Goal: Task Accomplishment & Management: Manage account settings

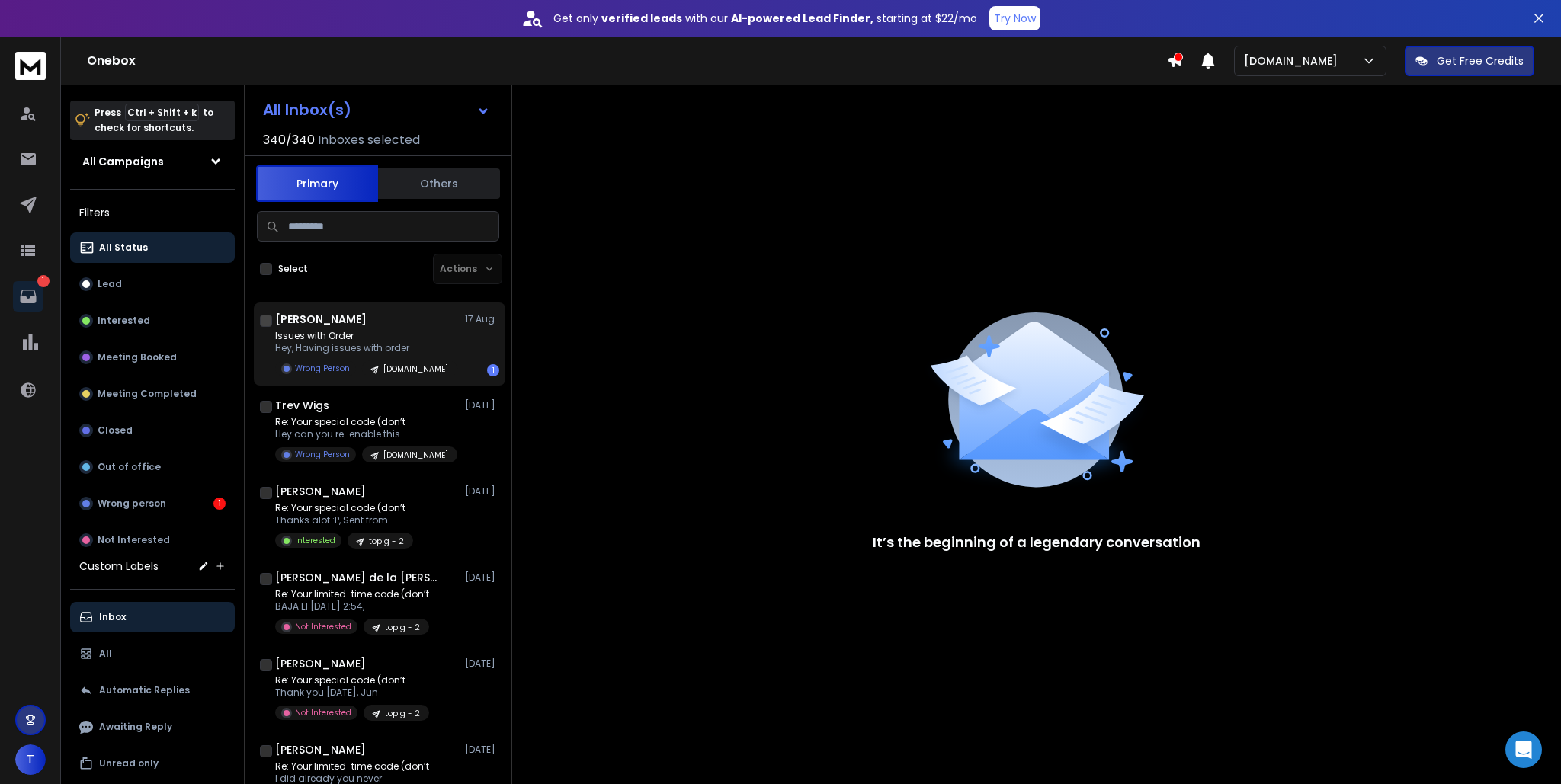
click at [365, 342] on p "Issues with Order" at bounding box center [366, 336] width 182 height 12
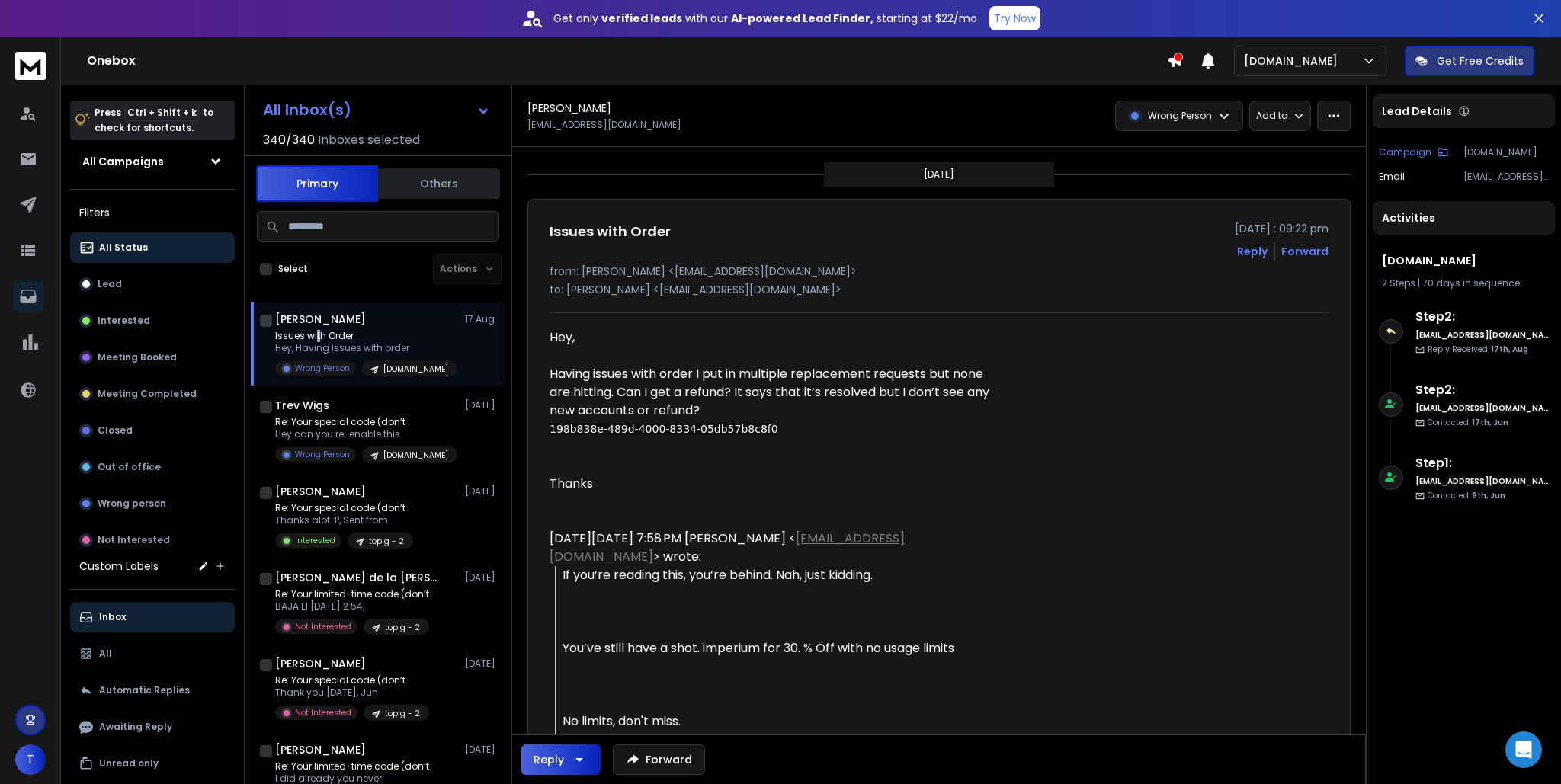
click at [320, 332] on p "Issues with Order" at bounding box center [366, 336] width 182 height 12
click at [540, 759] on div "Reply" at bounding box center [549, 759] width 31 height 15
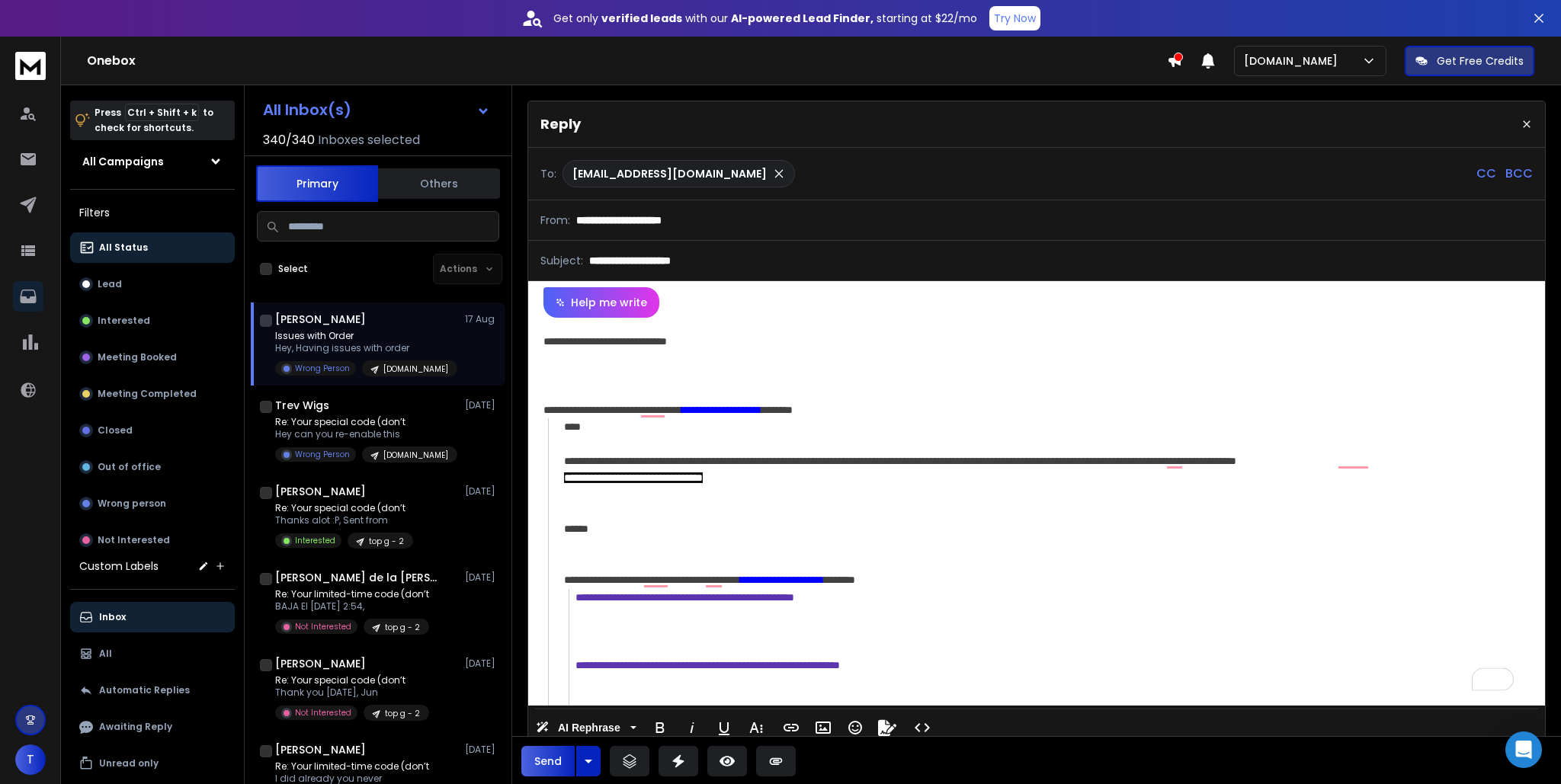
click at [547, 764] on button "Send" at bounding box center [548, 760] width 53 height 31
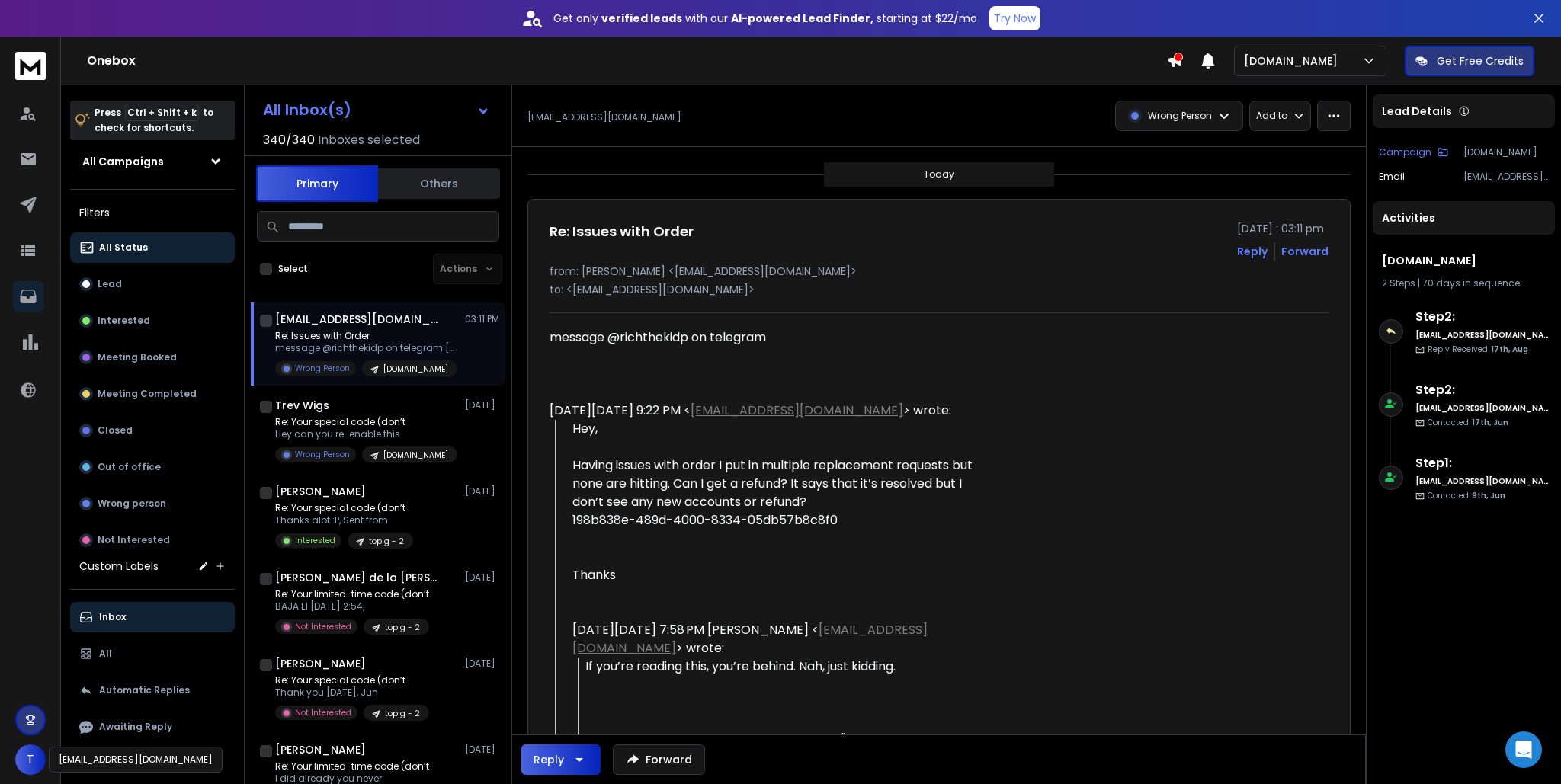
click at [32, 769] on span "T" at bounding box center [30, 759] width 31 height 31
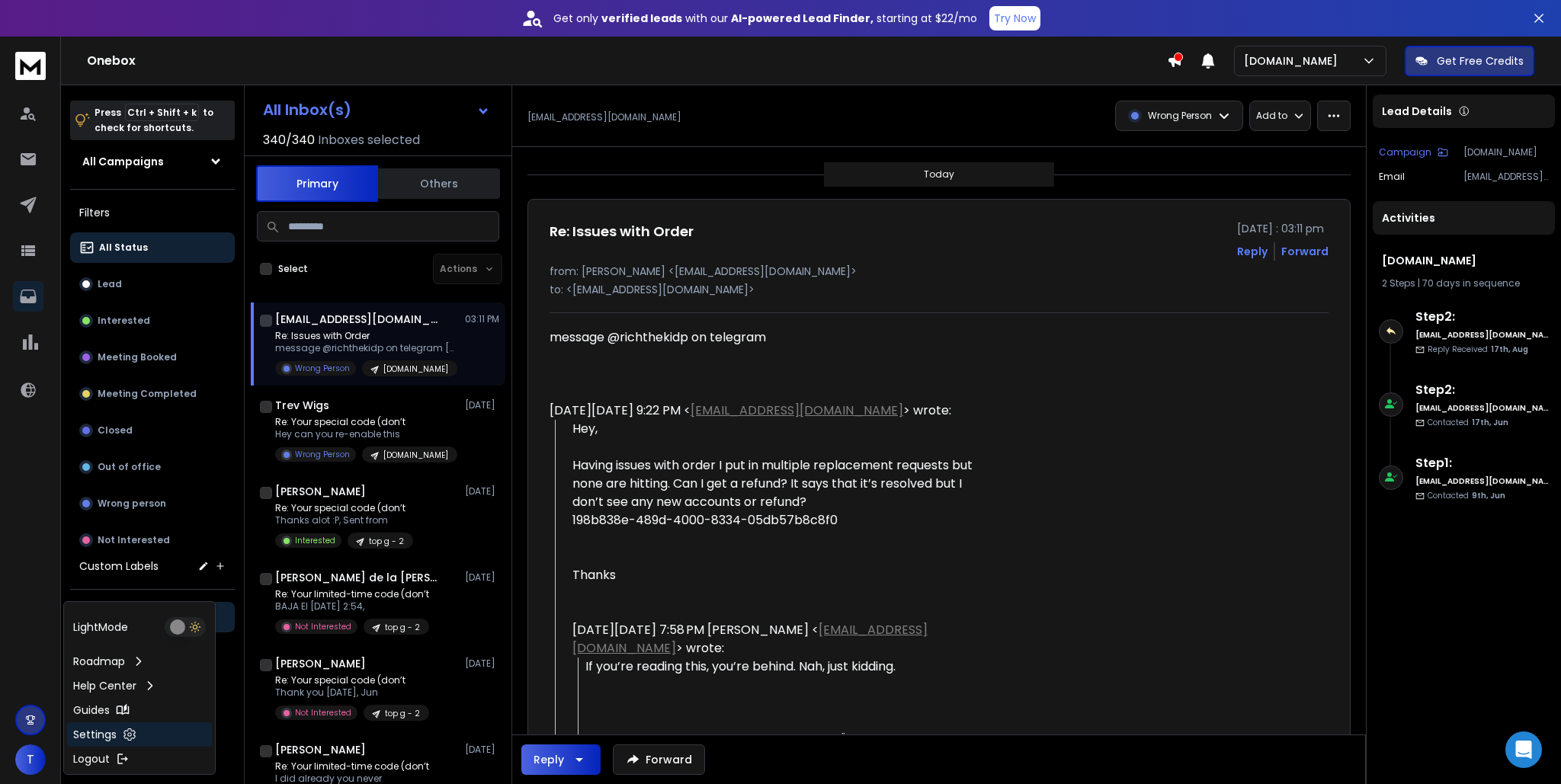
click at [120, 730] on div "Settings" at bounding box center [139, 734] width 145 height 25
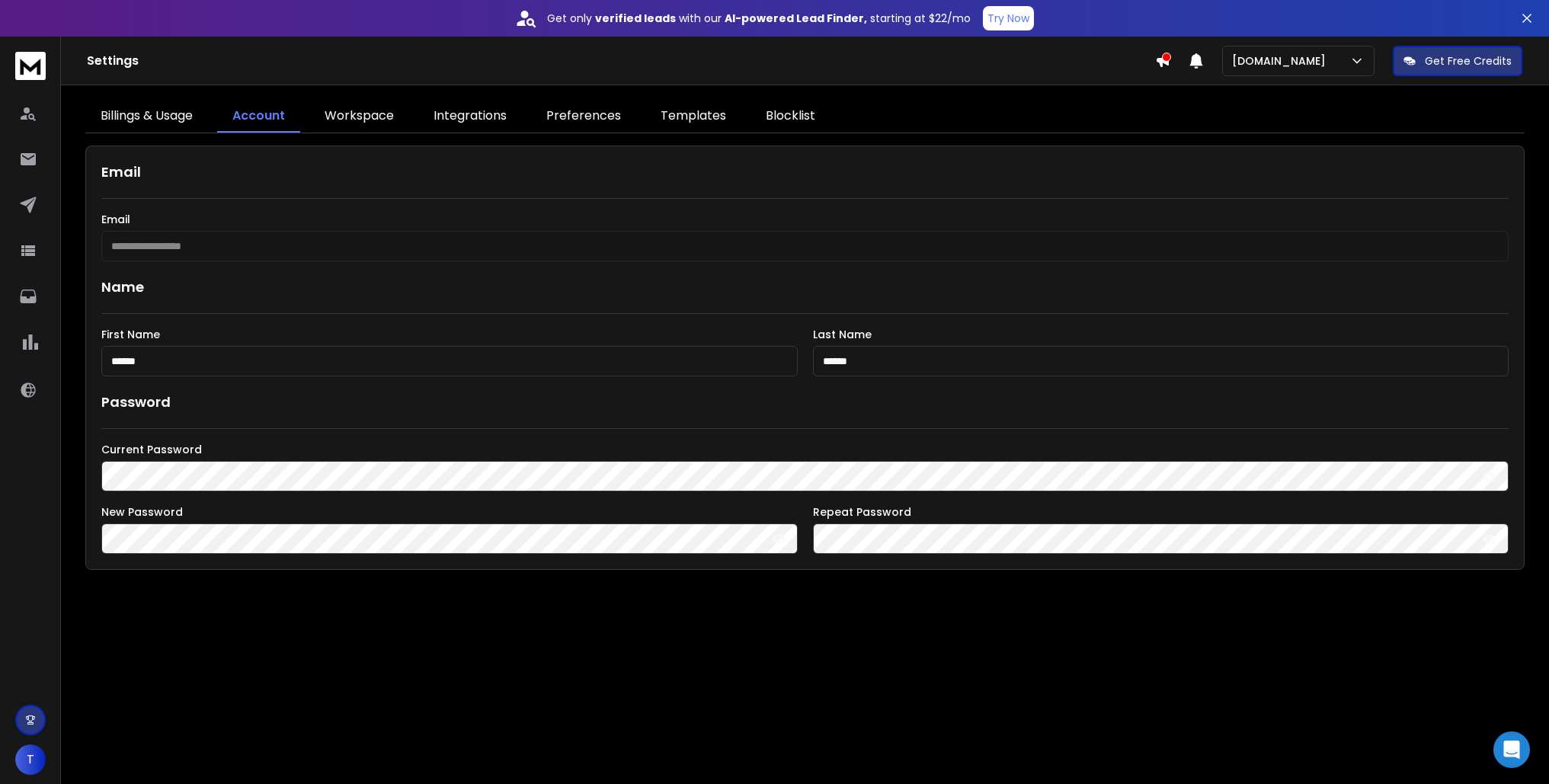
click at [371, 108] on link "Workspace" at bounding box center [359, 117] width 100 height 32
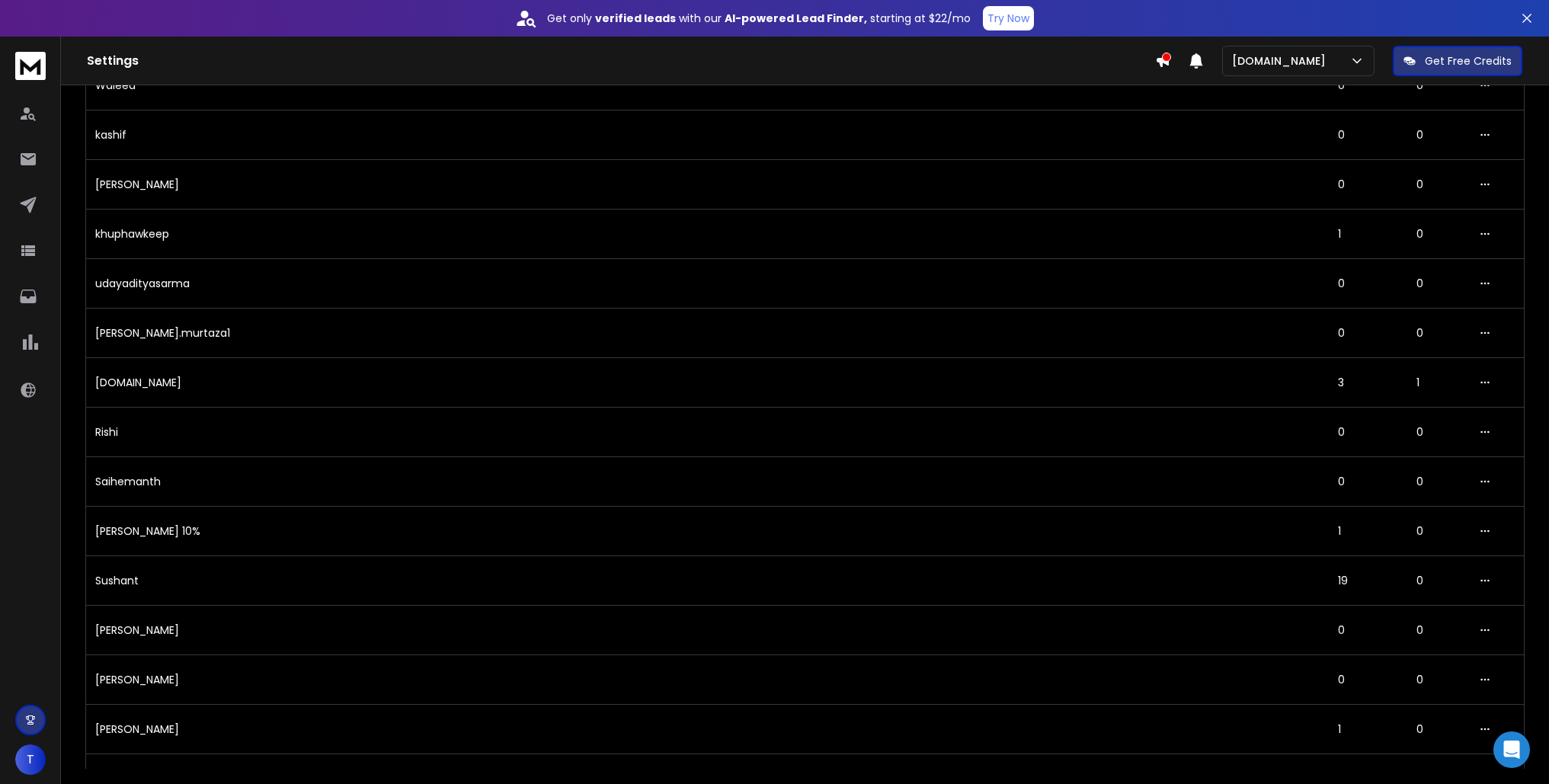
scroll to position [132, 0]
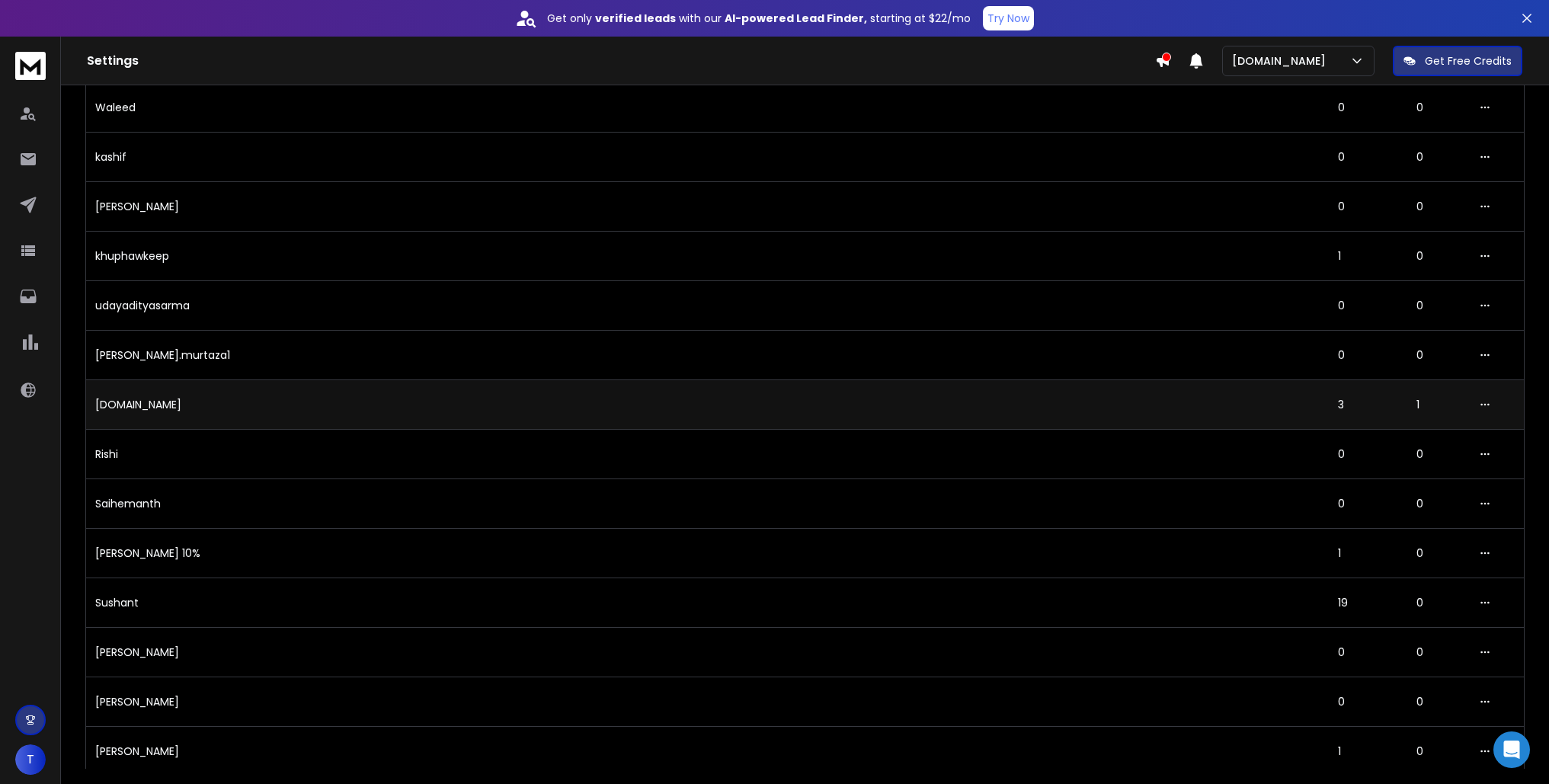
click at [159, 413] on td "[DOMAIN_NAME]" at bounding box center [707, 404] width 1242 height 50
click at [115, 399] on td "[DOMAIN_NAME]" at bounding box center [707, 404] width 1242 height 50
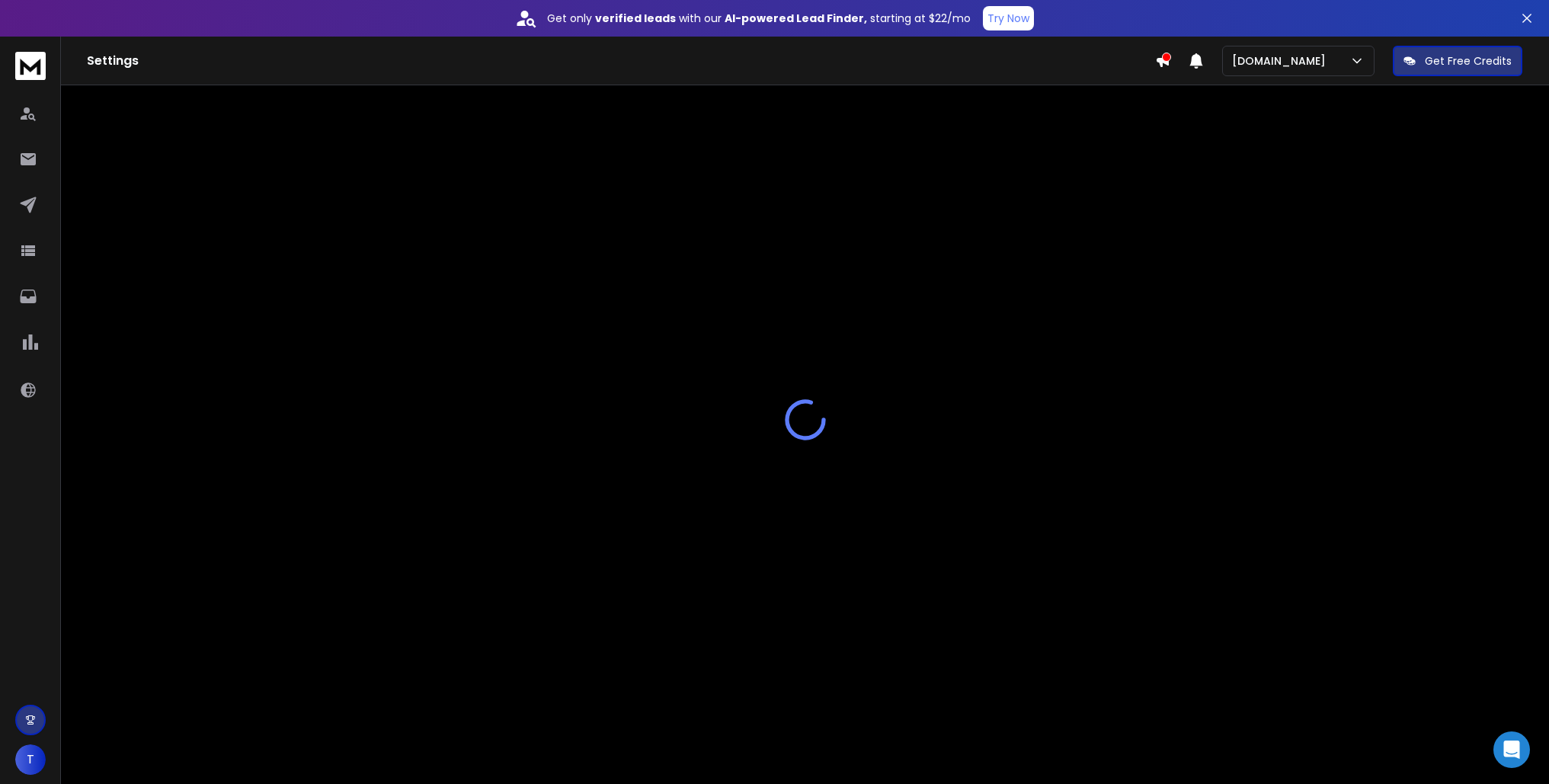
click at [115, 399] on div at bounding box center [804, 420] width 1439 height 675
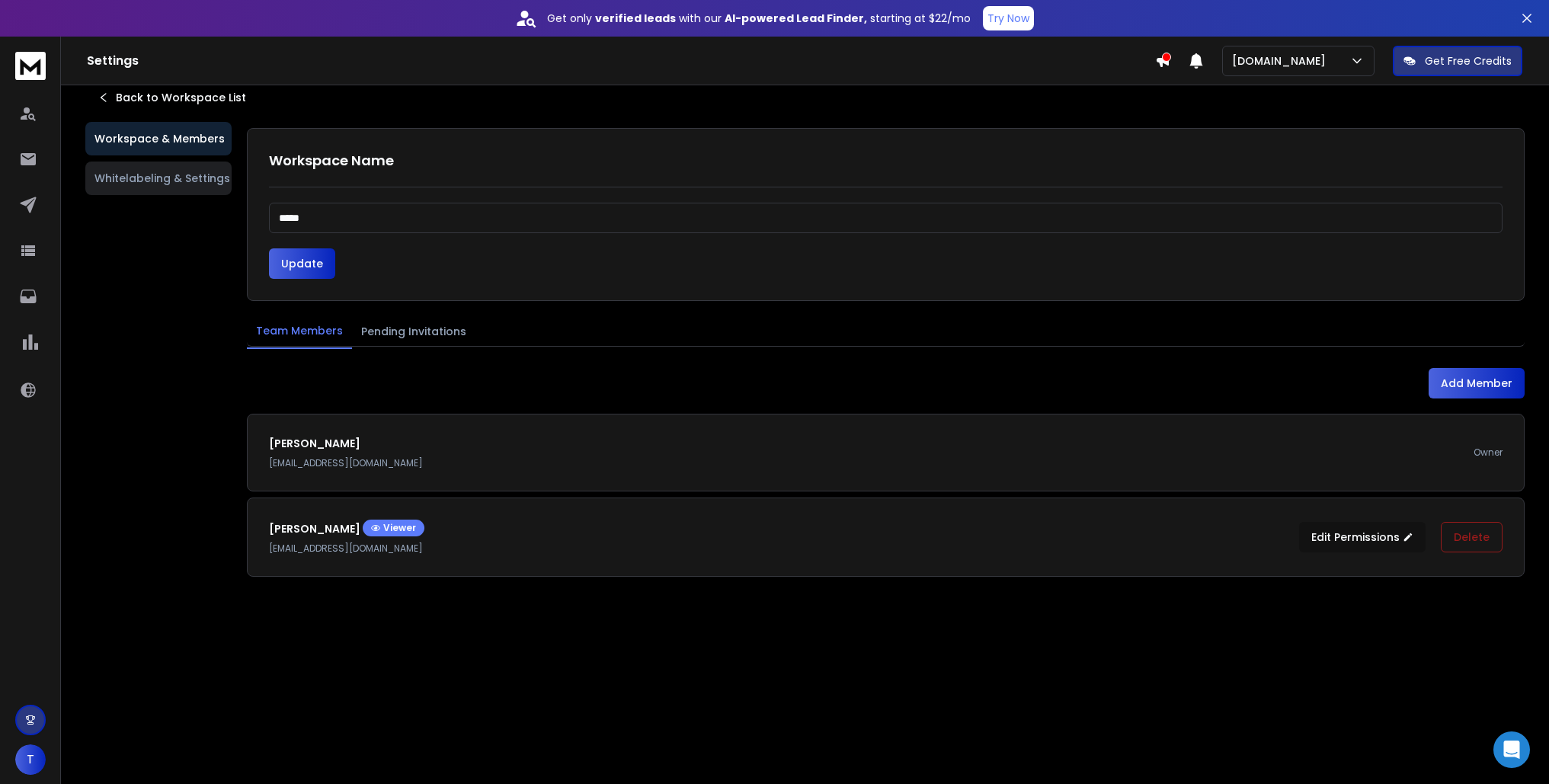
click at [371, 527] on p "Viewer" at bounding box center [393, 528] width 45 height 12
click at [303, 543] on p "bashfulorphan5@gmail.com" at bounding box center [346, 548] width 155 height 12
drag, startPoint x: 273, startPoint y: 519, endPoint x: 323, endPoint y: 539, distance: 53.9
click at [323, 539] on div "ROHIT ROY Viewer bashfulorphan5@gmail.com" at bounding box center [346, 537] width 155 height 35
click at [307, 530] on h1 "ROHIT ROY Viewer" at bounding box center [346, 527] width 155 height 17
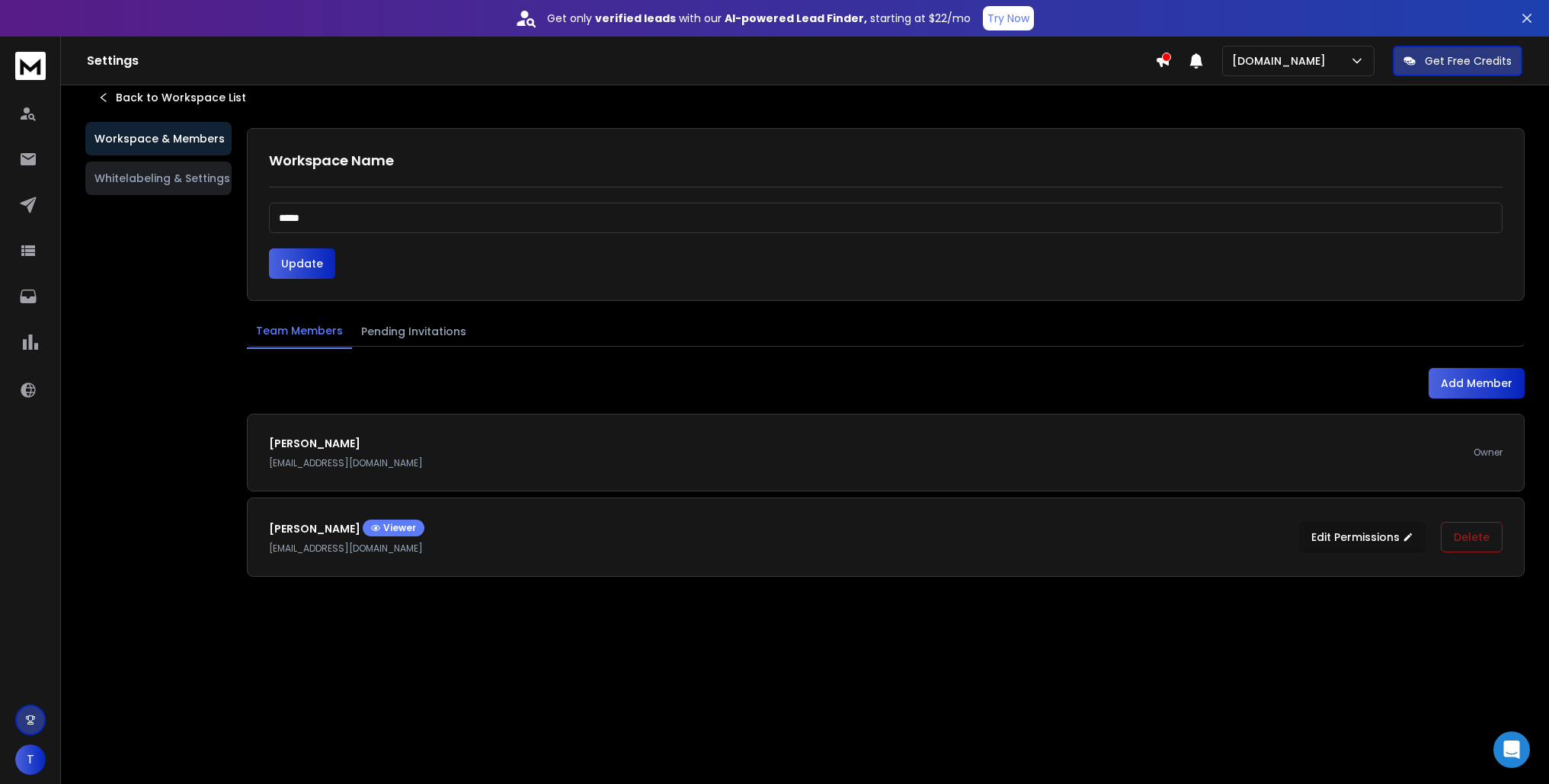
click at [1408, 541] on icon at bounding box center [1408, 537] width 11 height 11
click at [1392, 533] on button "Edit Permissions" at bounding box center [1362, 537] width 126 height 31
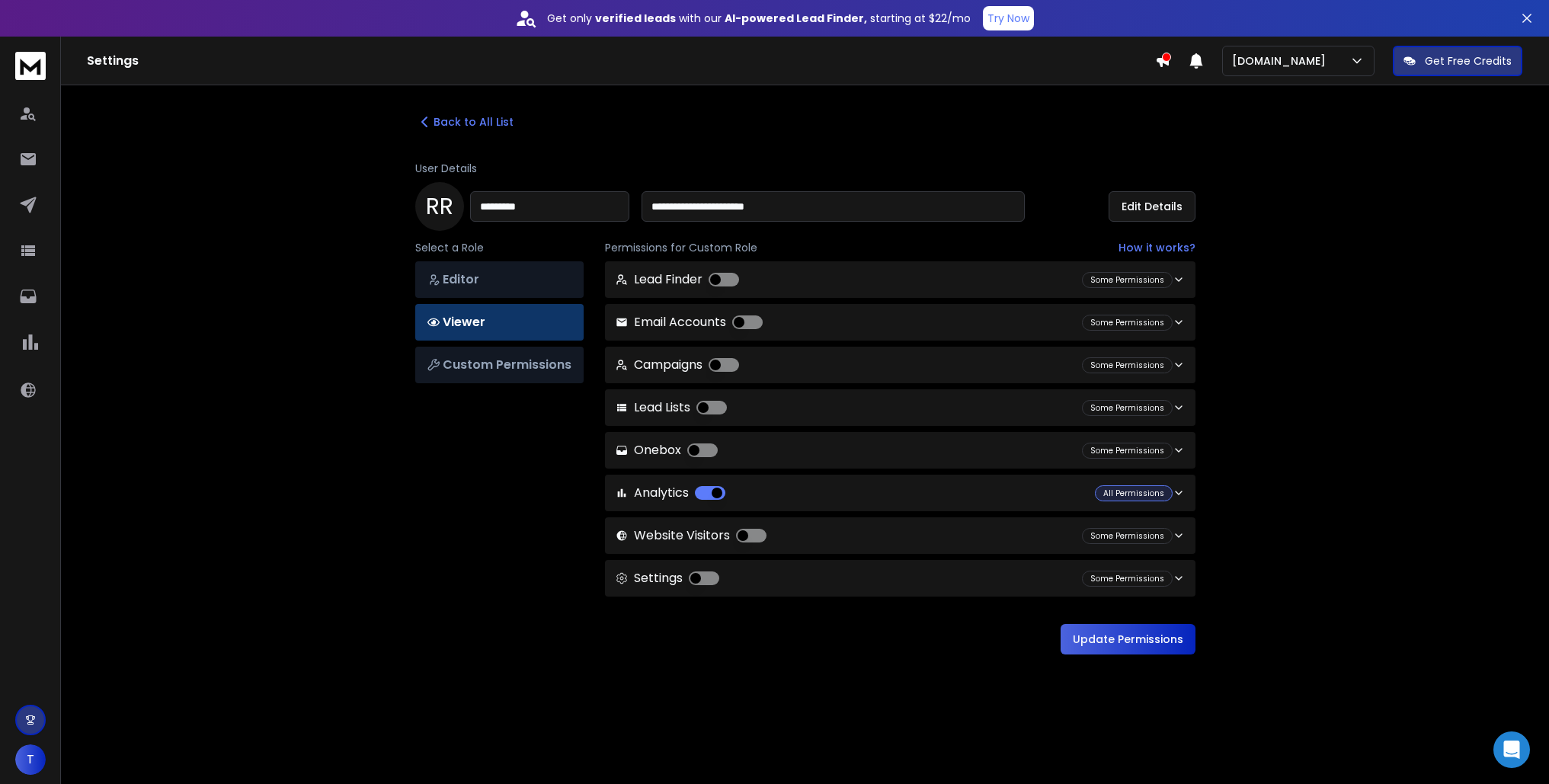
click at [1157, 280] on div "Some Permissions" at bounding box center [1127, 279] width 90 height 16
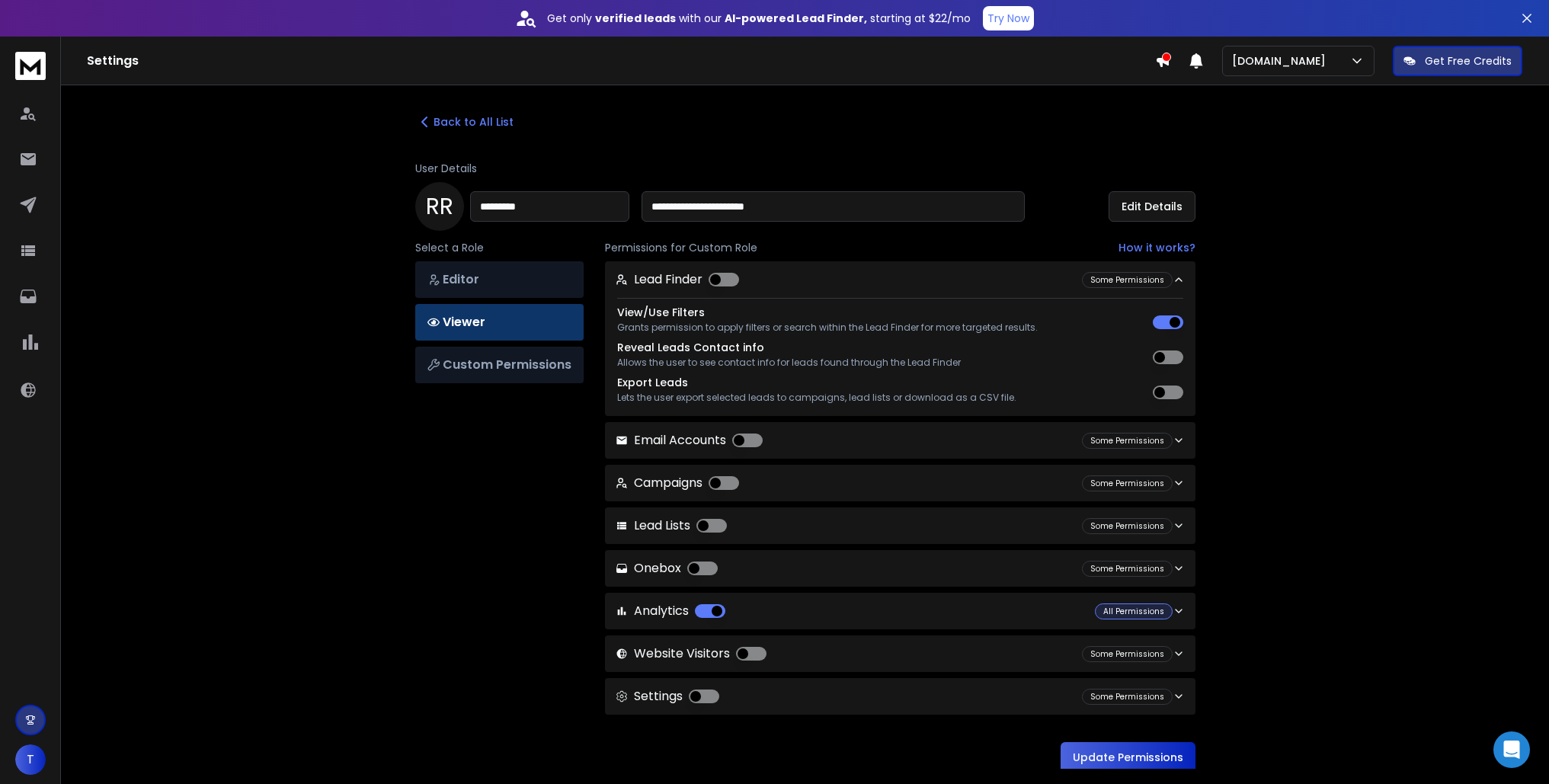
click at [1168, 281] on div "Some Permissions" at bounding box center [1127, 279] width 90 height 16
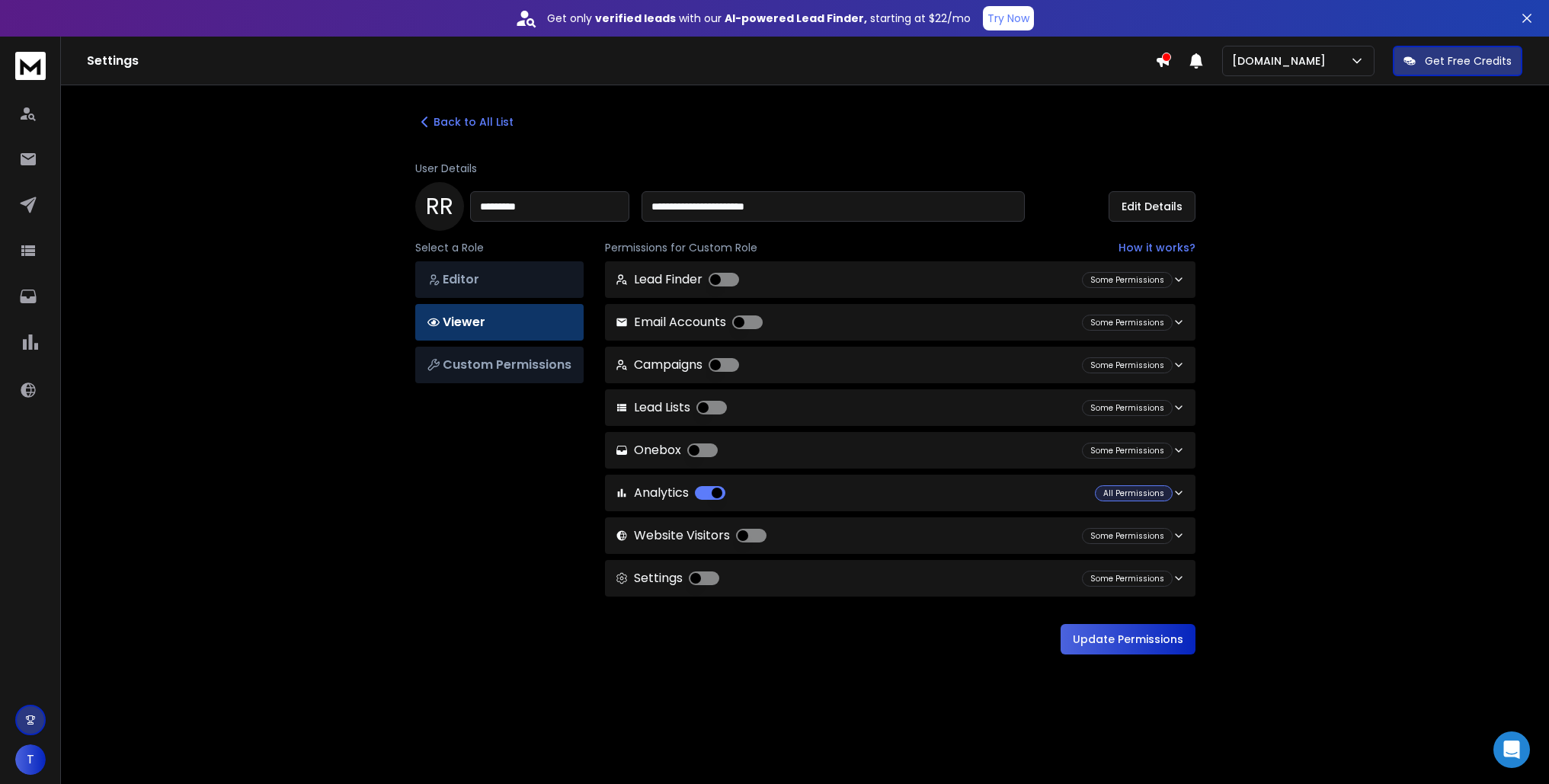
click at [1153, 331] on button "Email Accounts Some Permissions" at bounding box center [900, 322] width 591 height 37
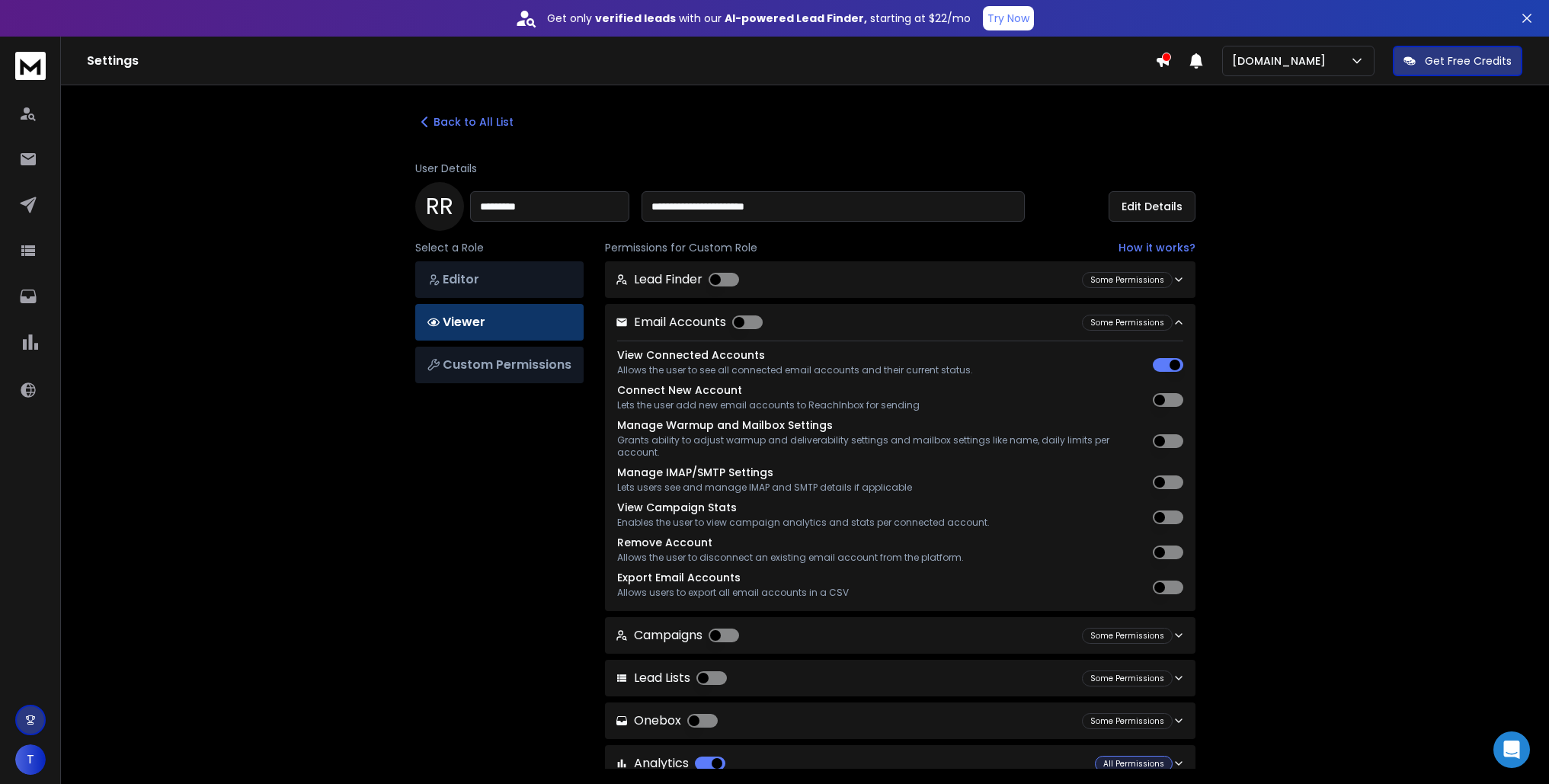
click at [1153, 331] on button "Email Accounts Some Permissions" at bounding box center [900, 322] width 591 height 37
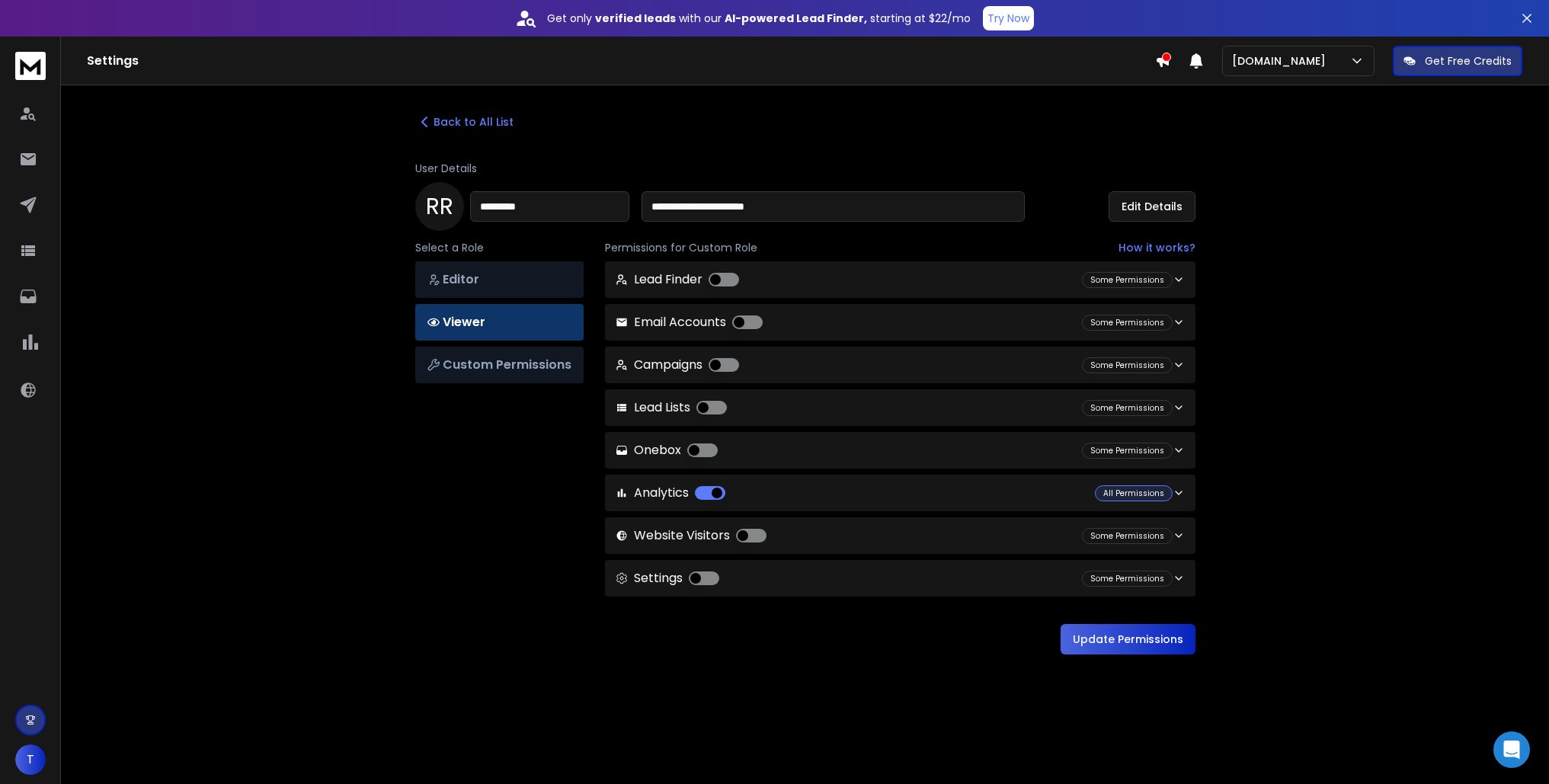
click at [1155, 580] on div "Some Permissions" at bounding box center [1127, 578] width 90 height 16
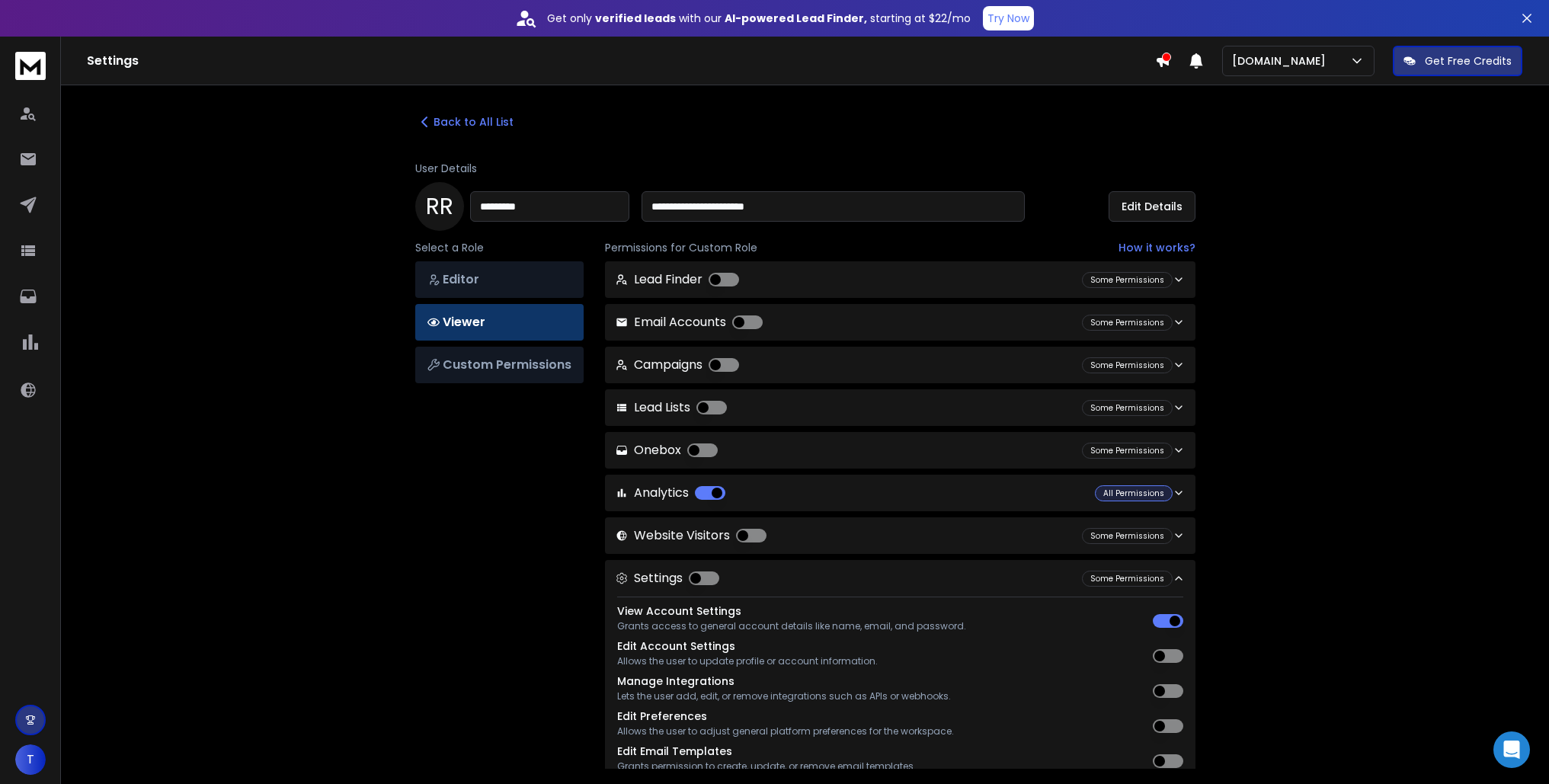
click at [1155, 580] on div "Some Permissions" at bounding box center [1127, 578] width 90 height 16
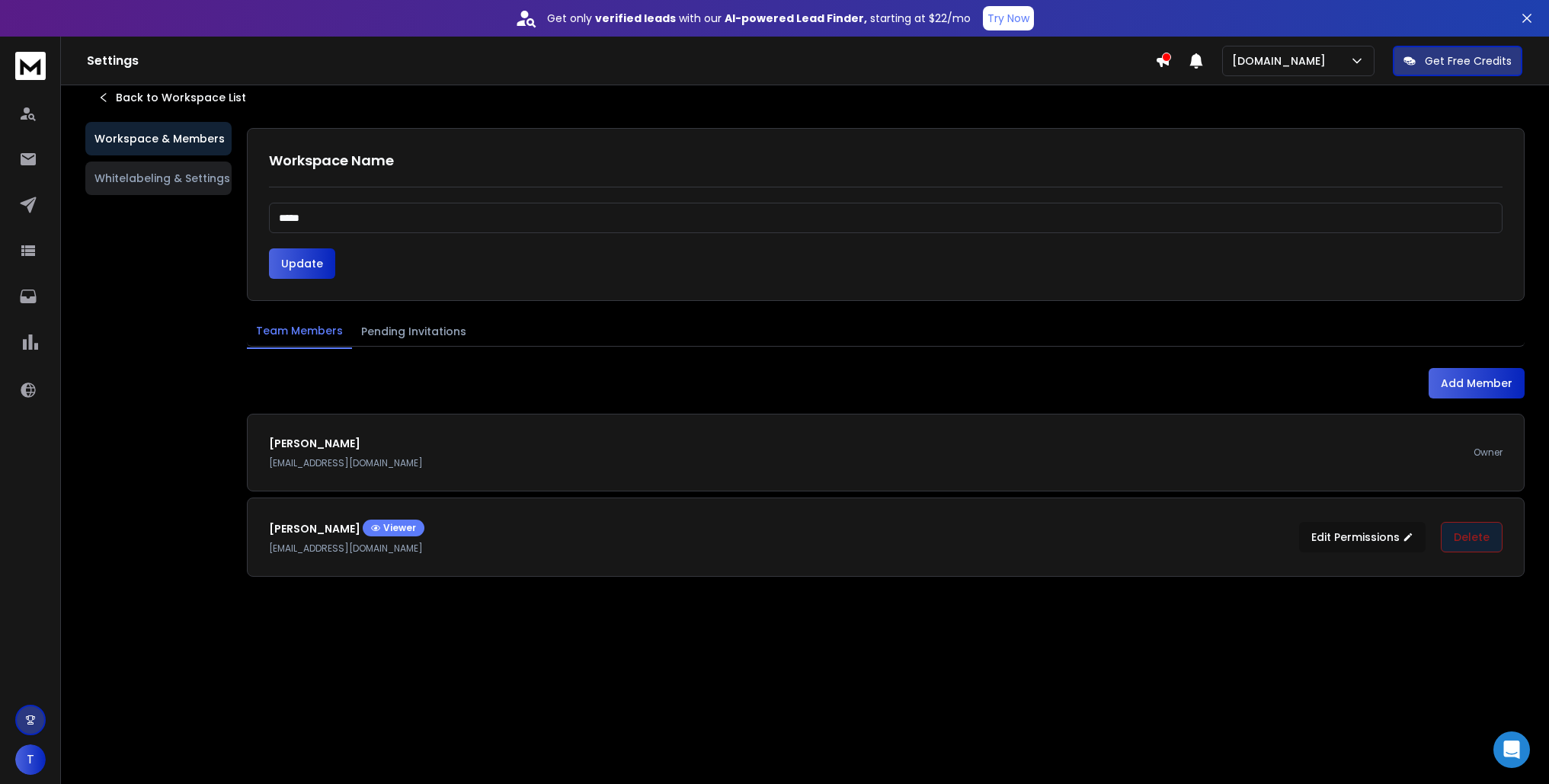
click at [1464, 545] on button "Delete" at bounding box center [1471, 537] width 61 height 31
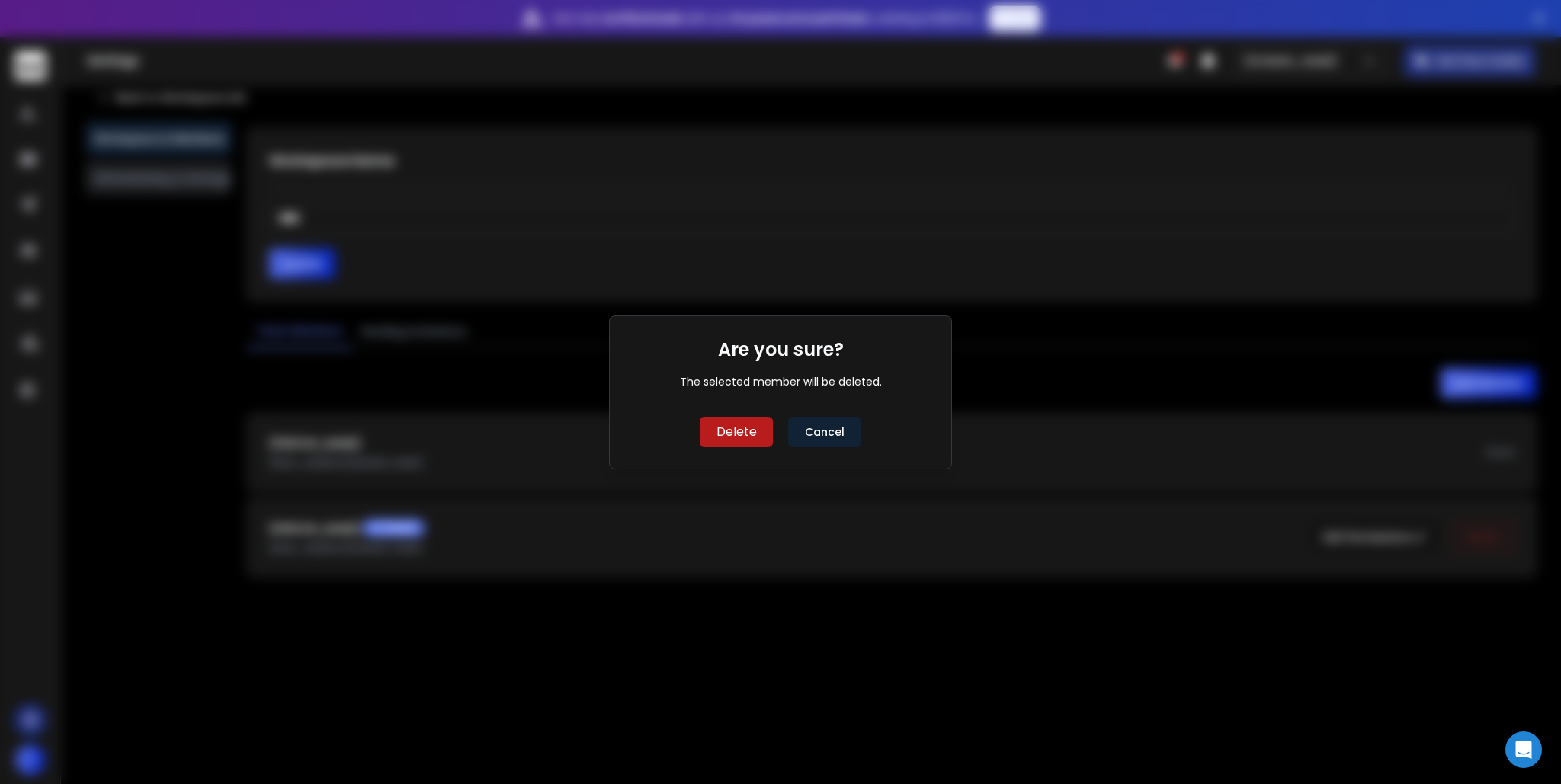
click at [725, 427] on button "Delete" at bounding box center [735, 432] width 73 height 31
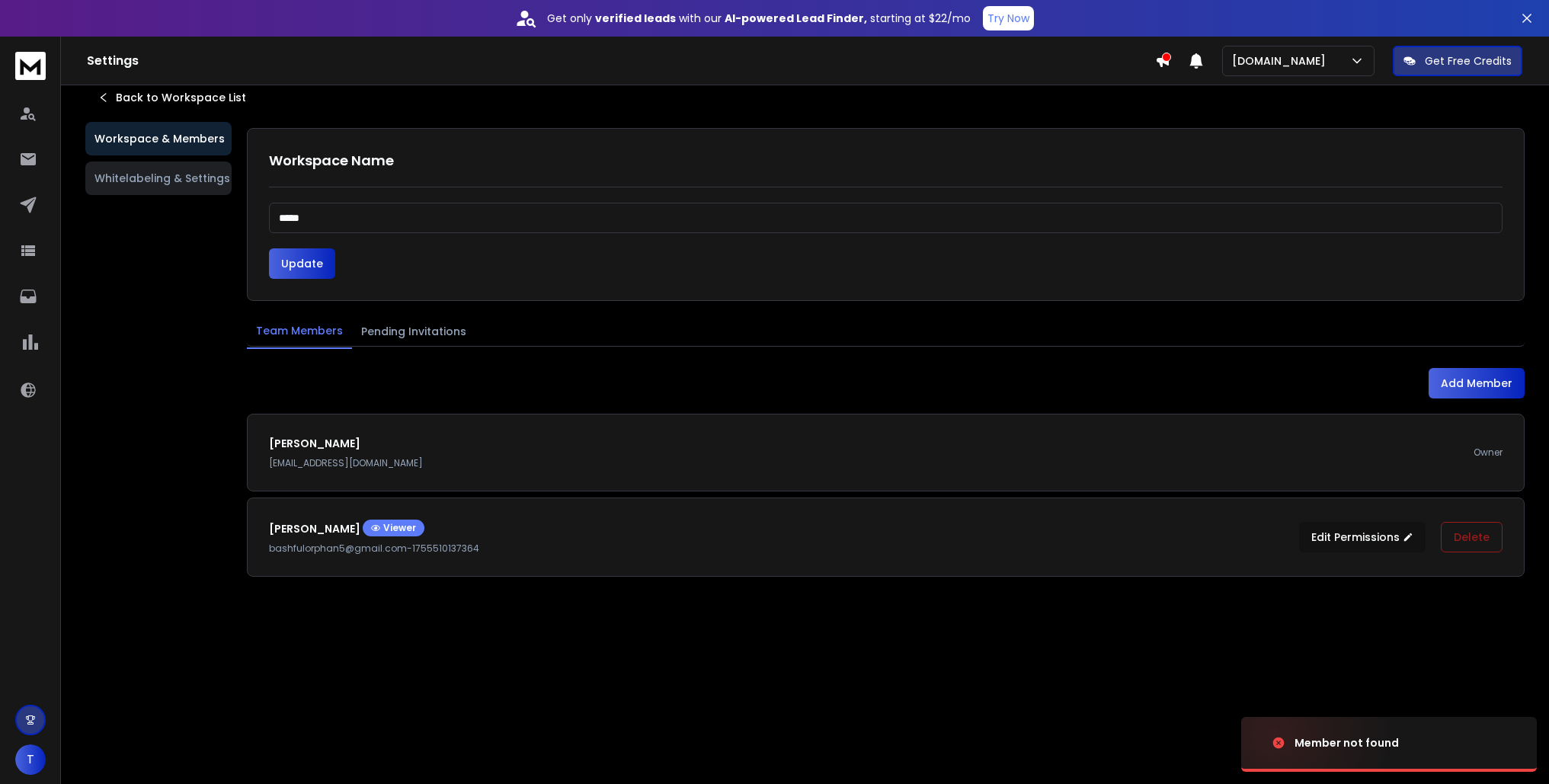
click at [407, 325] on button "Pending Invitations" at bounding box center [414, 331] width 124 height 33
click at [294, 335] on button "Team Members" at bounding box center [300, 331] width 105 height 35
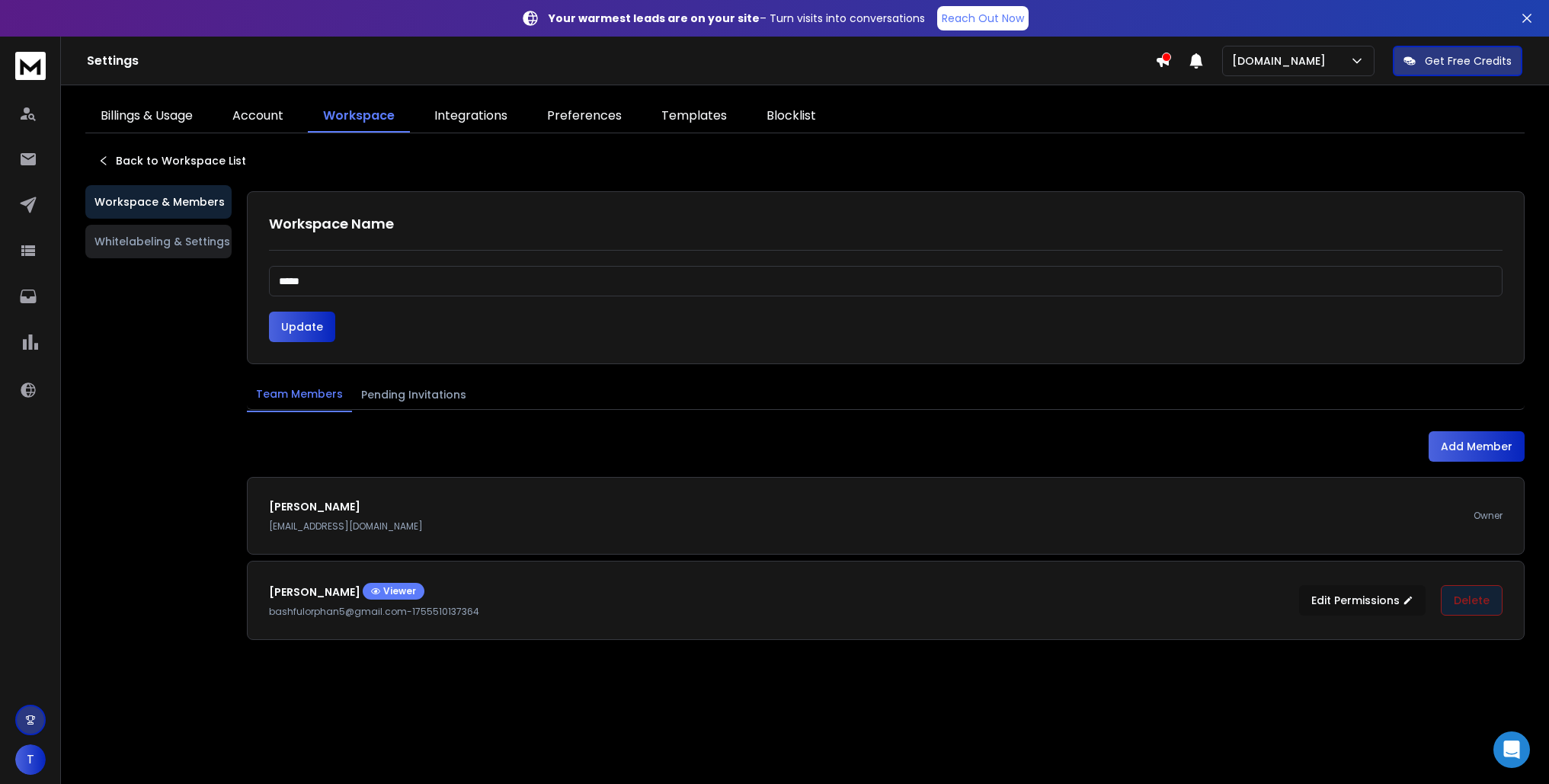
click at [1480, 602] on button "Delete" at bounding box center [1471, 600] width 61 height 31
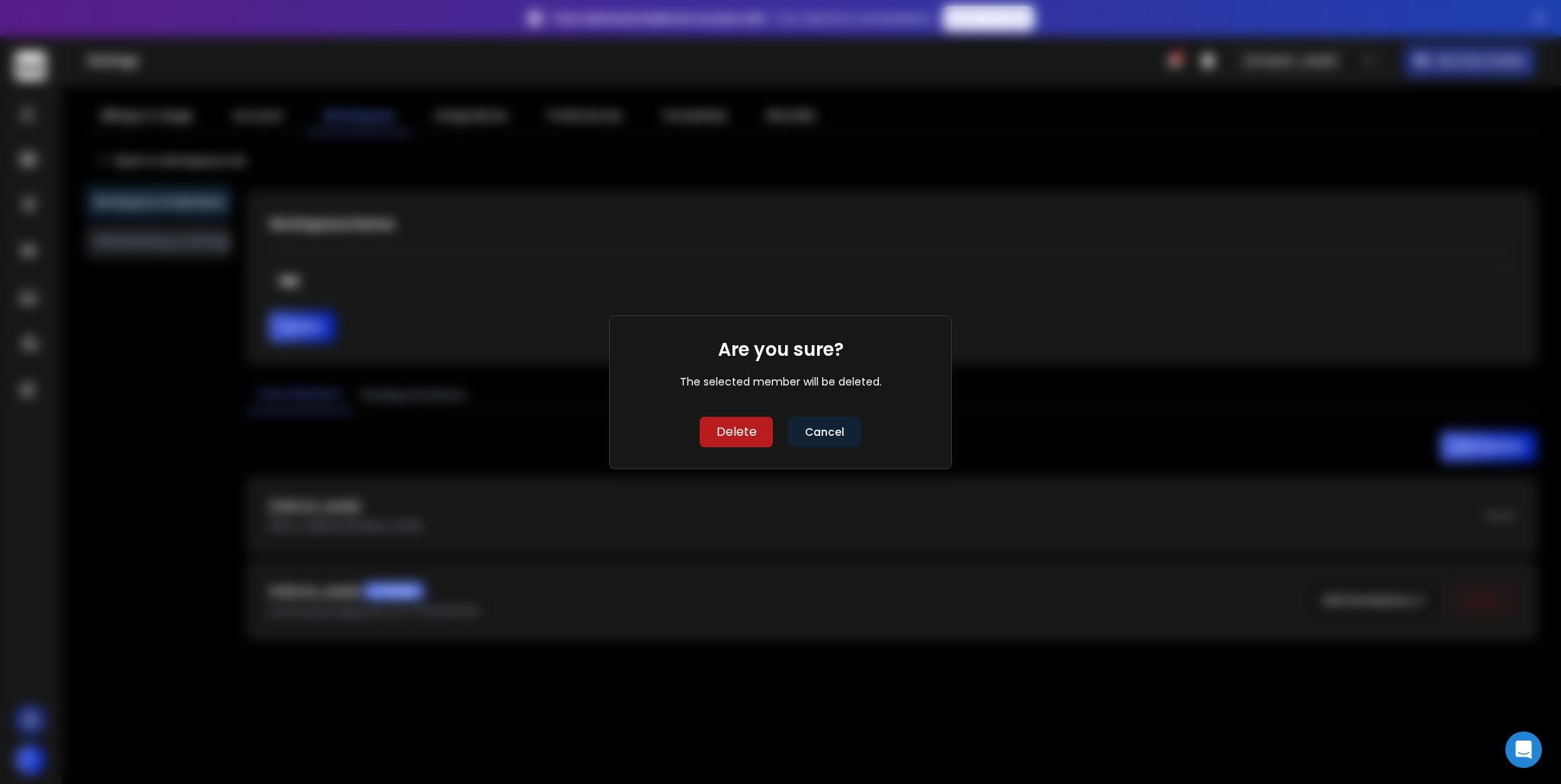
click at [744, 420] on button "Delete" at bounding box center [735, 432] width 73 height 31
